Goal: Task Accomplishment & Management: Use online tool/utility

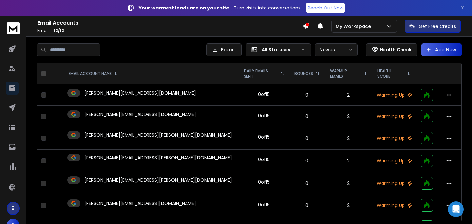
click at [289, 92] on td "0" at bounding box center [307, 94] width 36 height 21
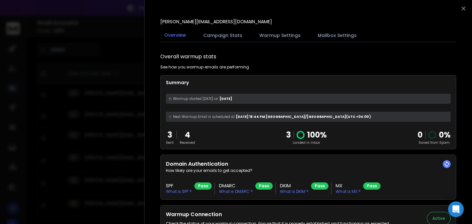
scroll to position [15, 0]
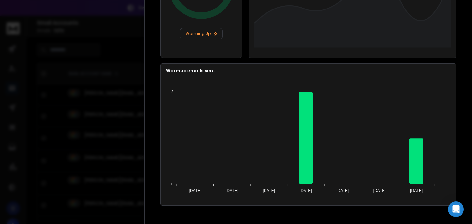
click at [93, 135] on div at bounding box center [236, 112] width 472 height 224
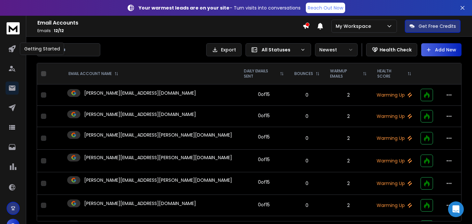
click at [14, 26] on img at bounding box center [13, 28] width 13 height 12
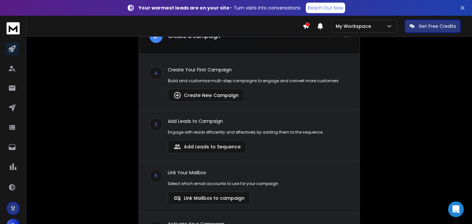
scroll to position [235, 0]
